Goal: Navigation & Orientation: Find specific page/section

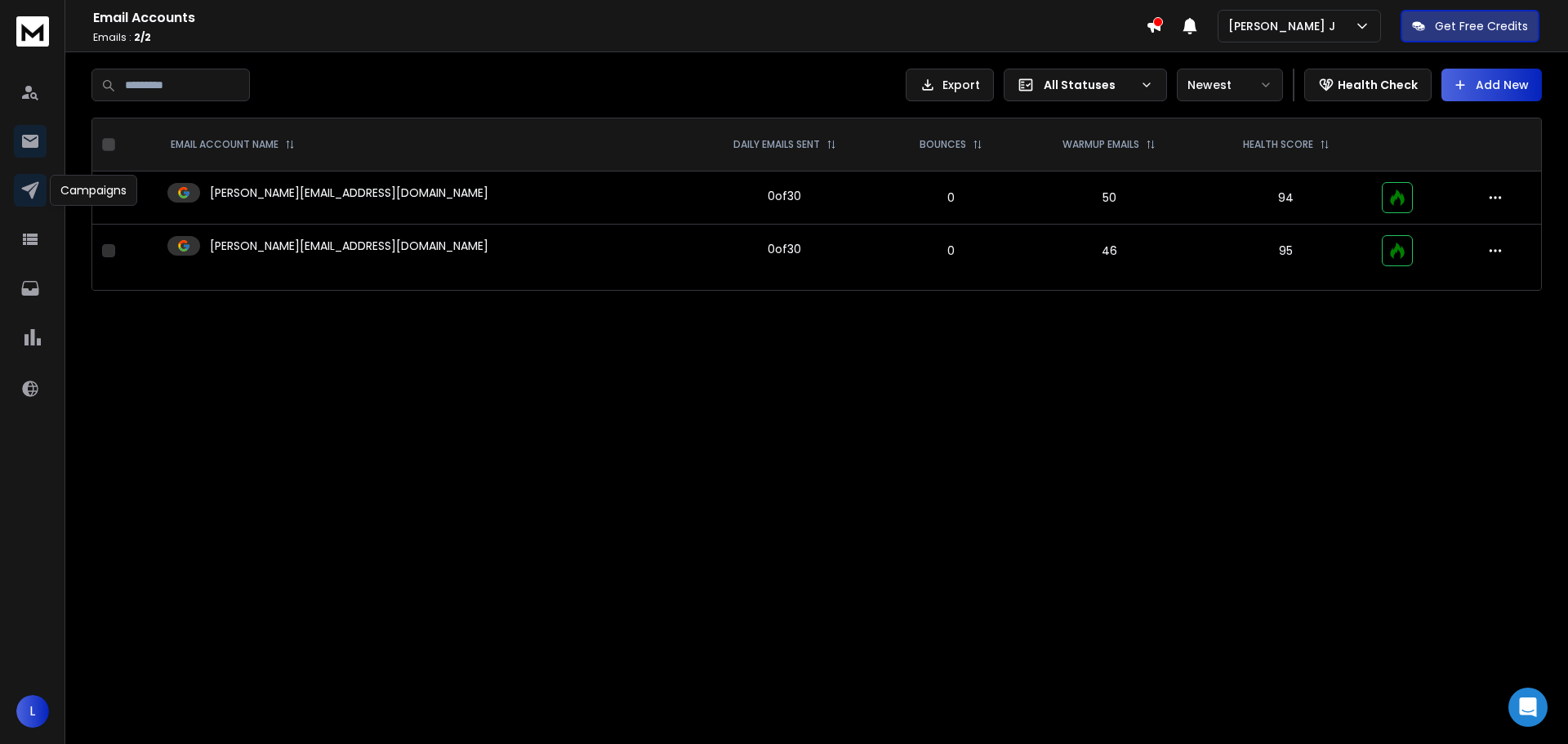
click at [39, 200] on link at bounding box center [30, 190] width 33 height 33
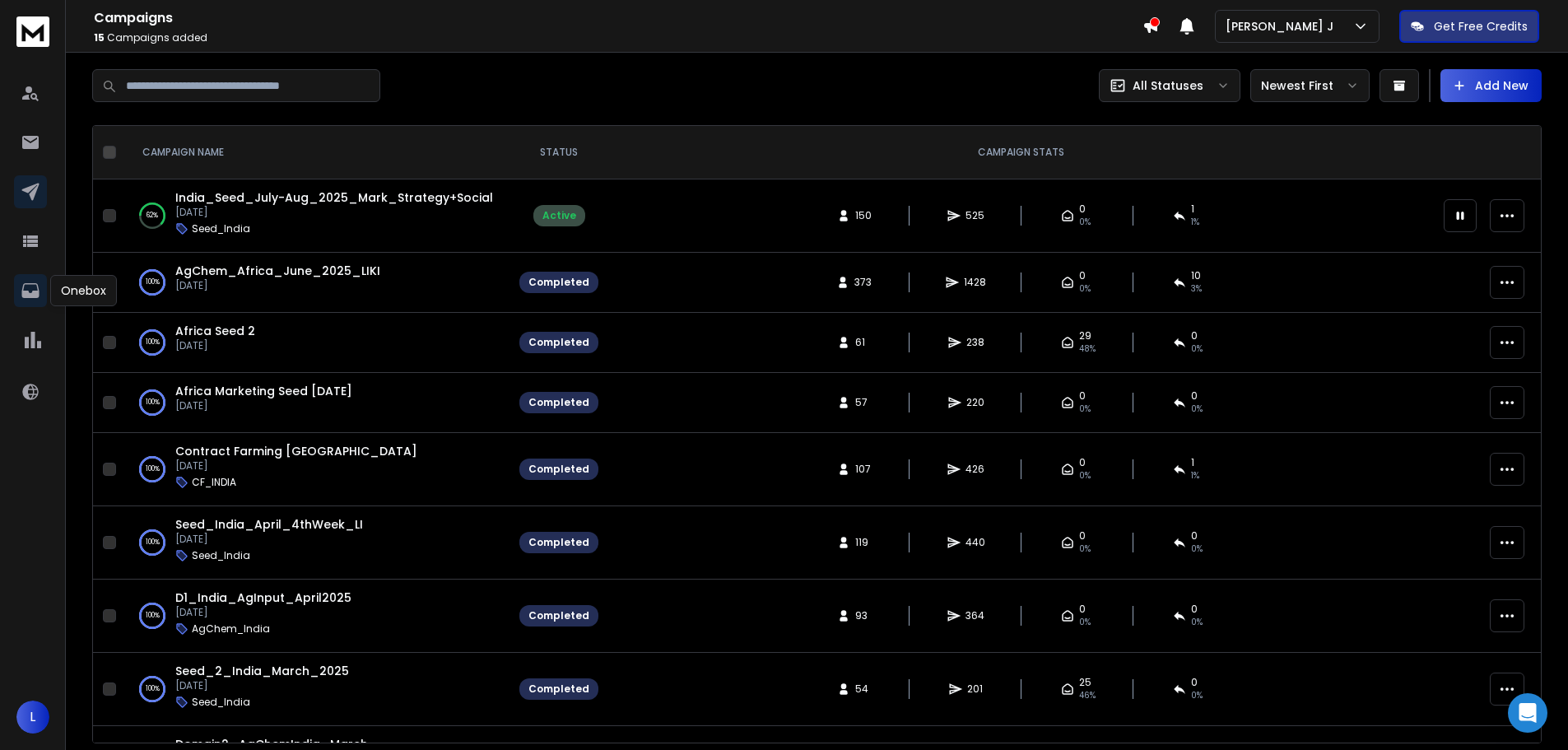
click at [32, 278] on link at bounding box center [30, 290] width 33 height 33
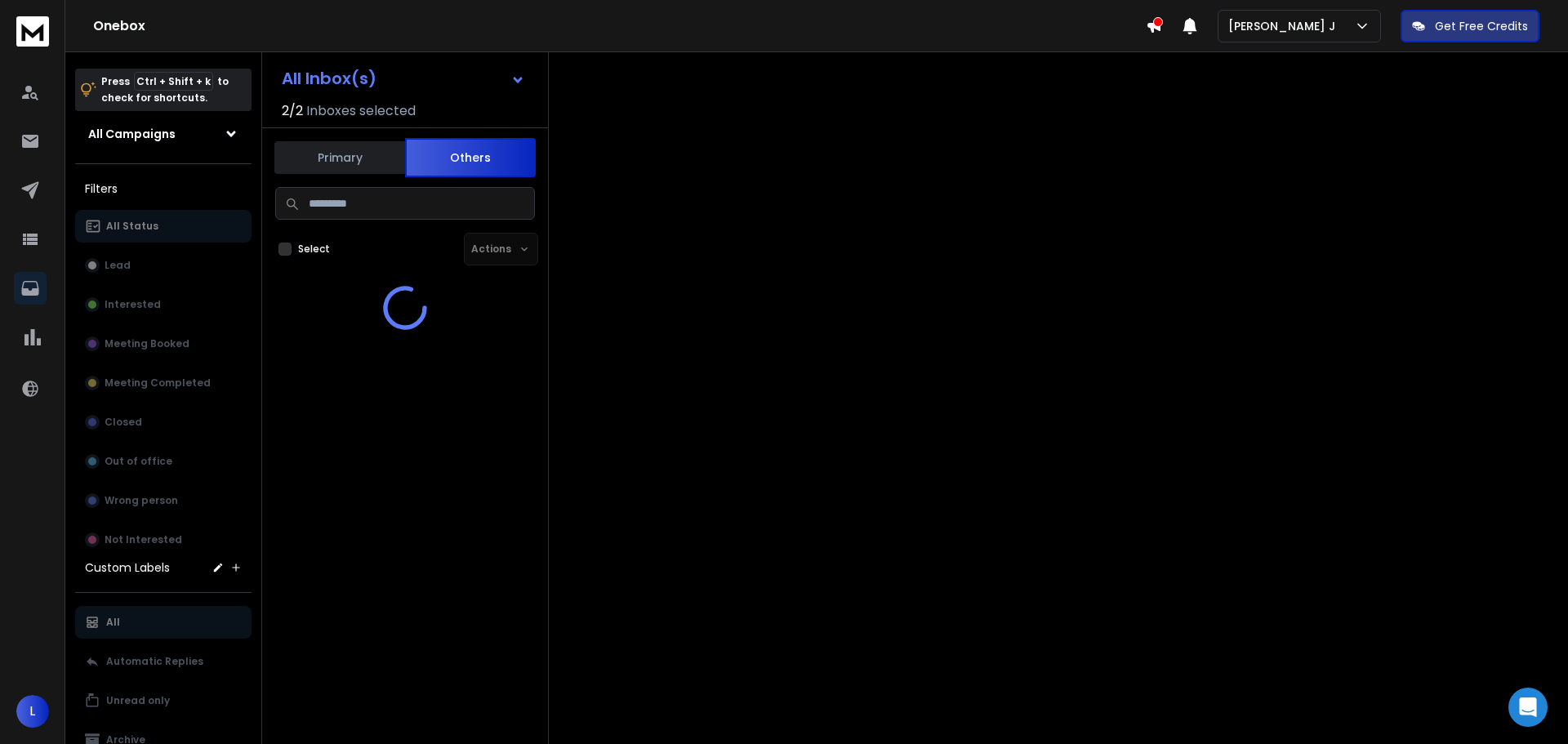
click at [443, 156] on button "Others" at bounding box center [470, 158] width 131 height 39
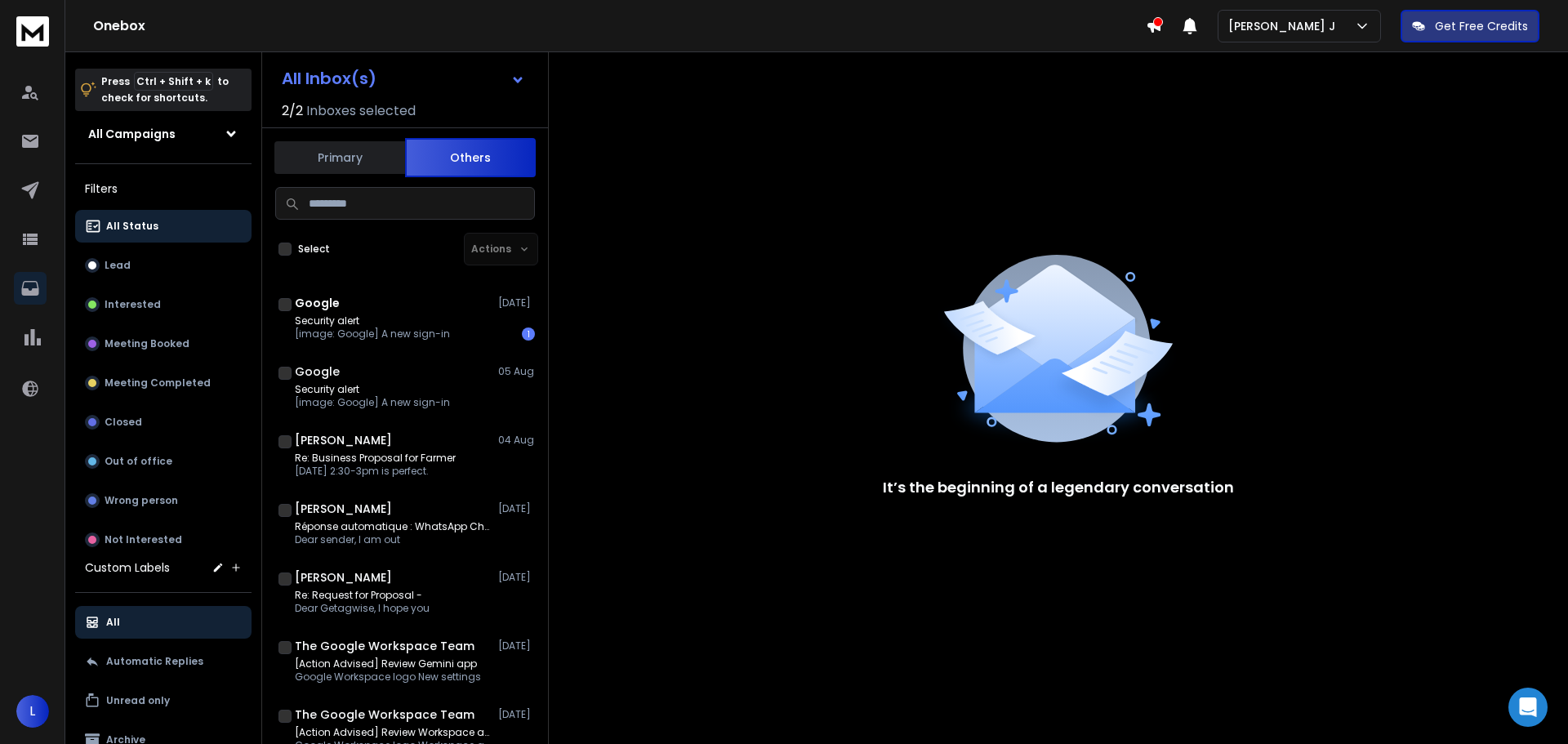
click at [352, 146] on button "Primary" at bounding box center [340, 158] width 131 height 36
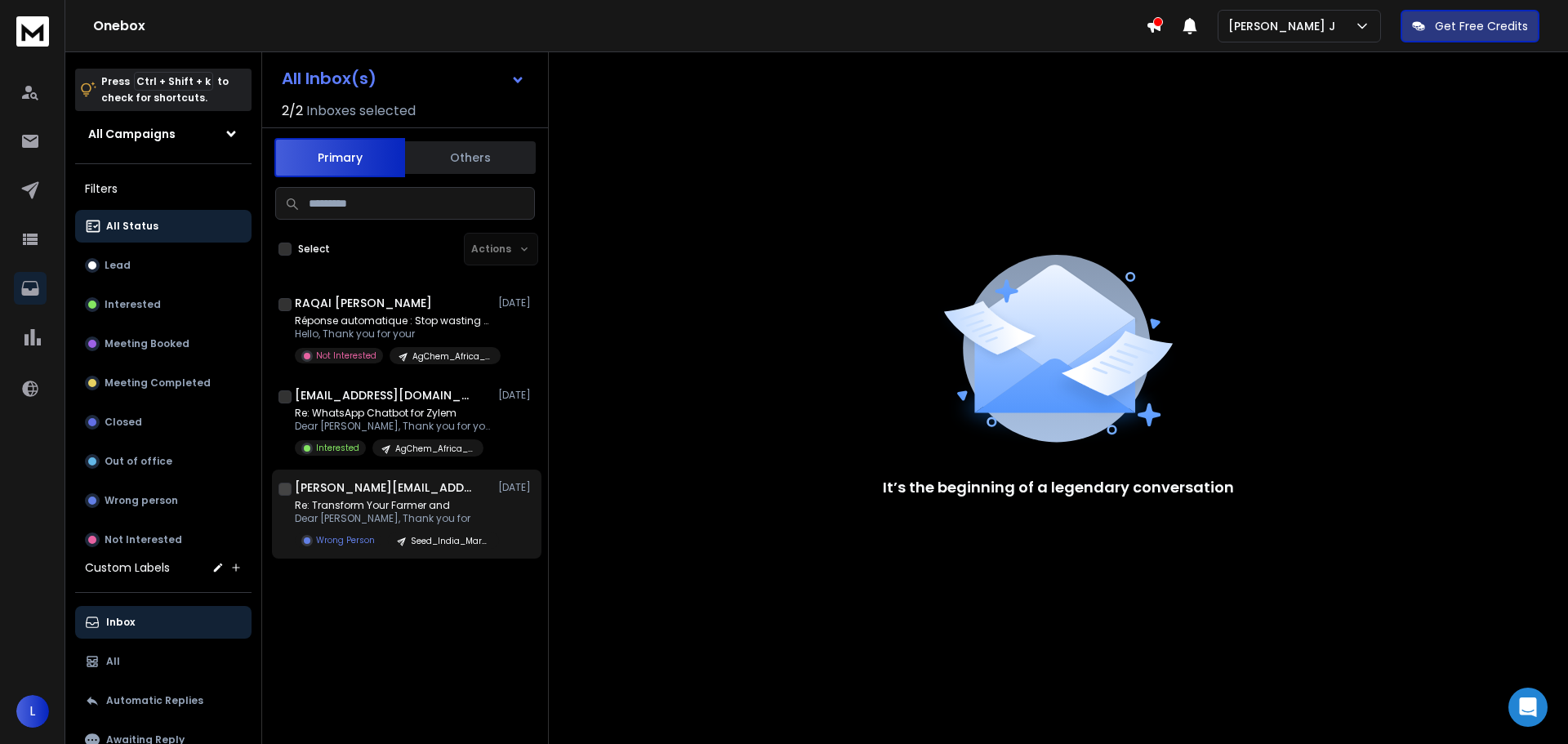
click at [442, 525] on p "Dear [PERSON_NAME], Thank you for" at bounding box center [392, 518] width 196 height 13
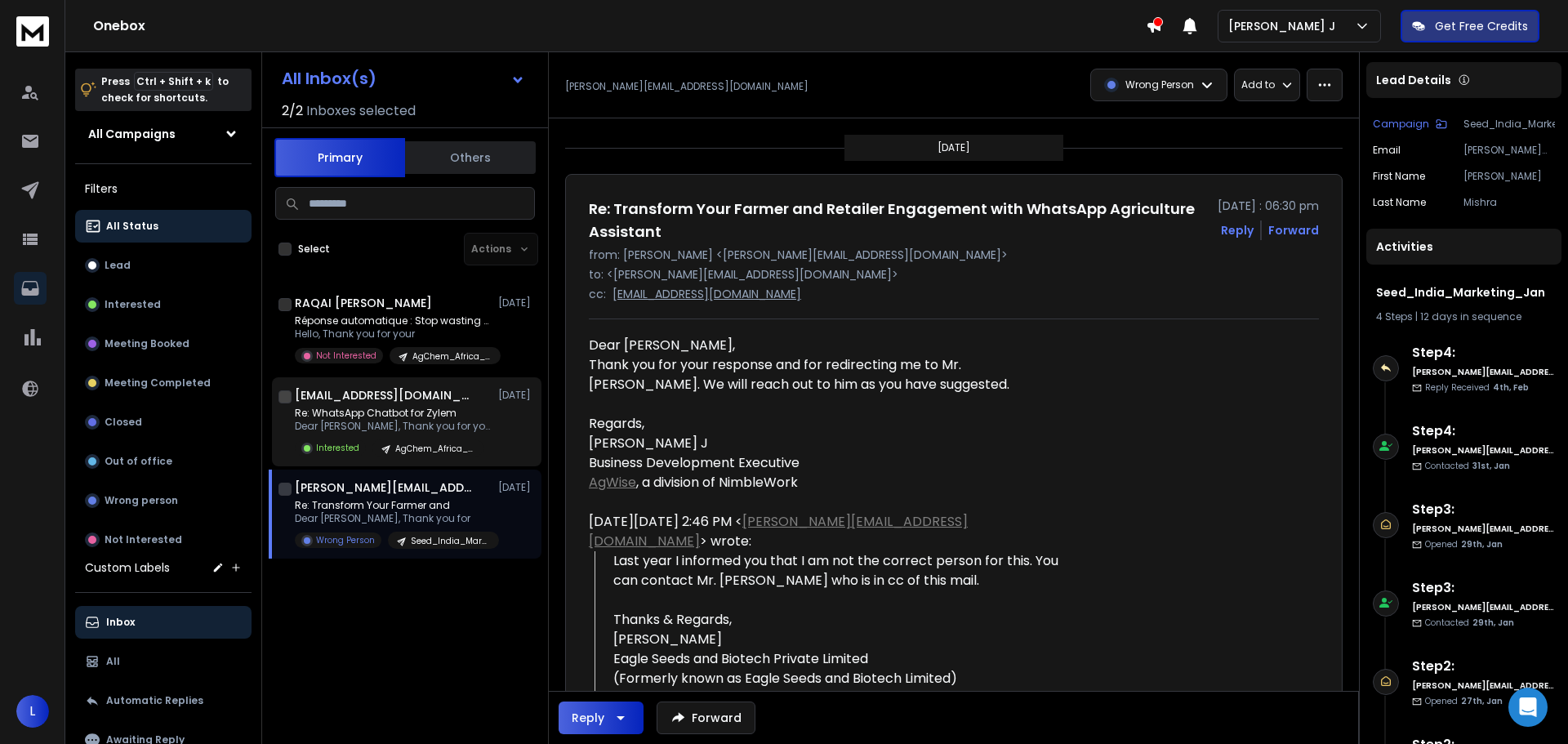
click at [428, 411] on p "Re: WhatsApp Chatbot for Zylem" at bounding box center [392, 413] width 196 height 13
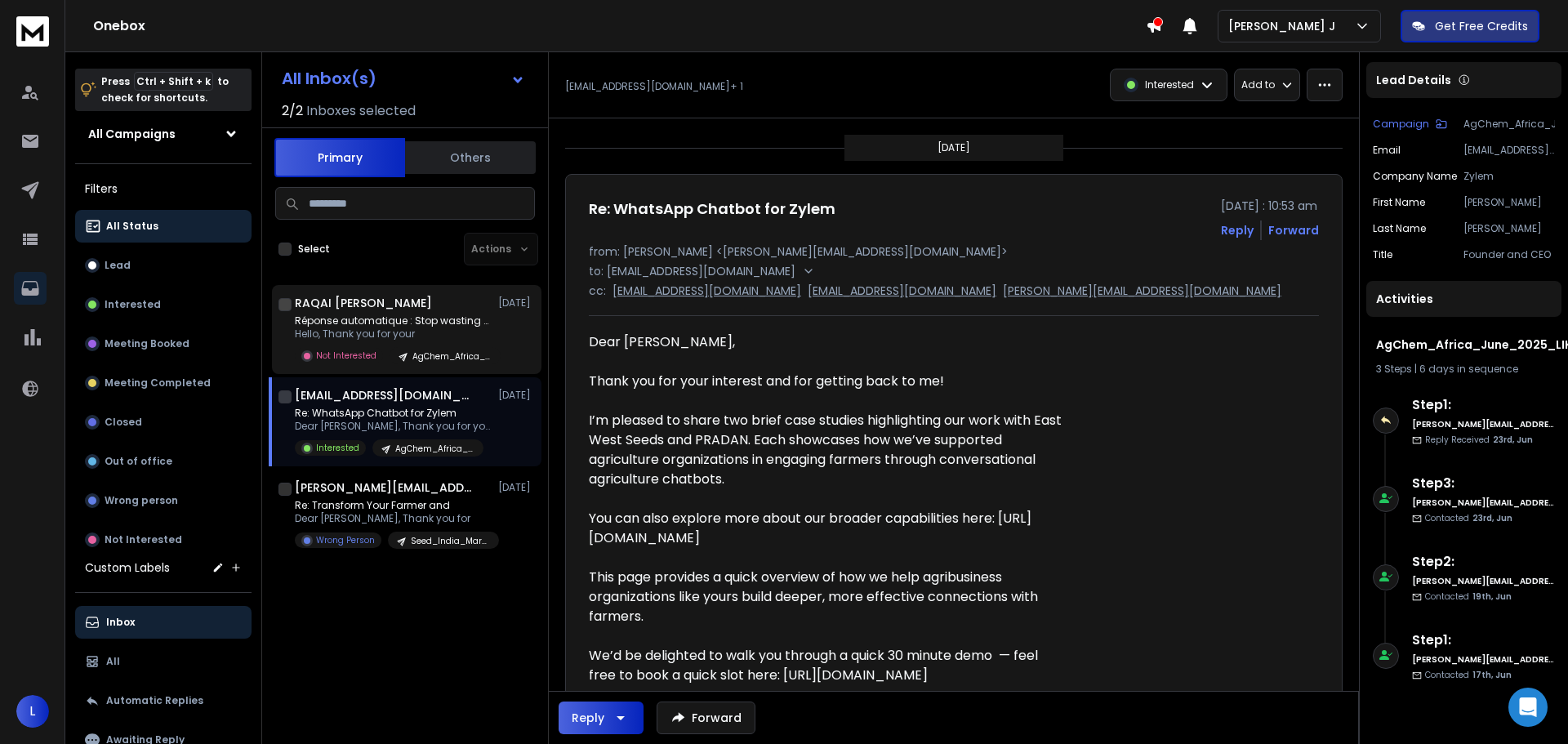
click at [416, 321] on p "Réponse automatique : Stop wasting time" at bounding box center [392, 320] width 196 height 13
